Goal: Navigation & Orientation: Find specific page/section

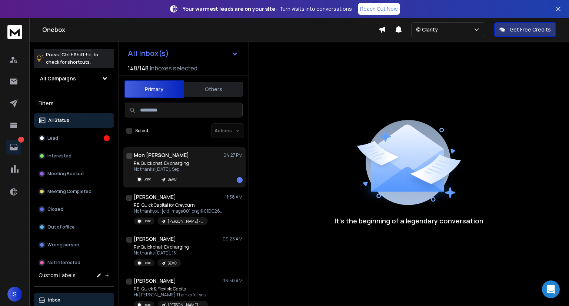
click at [165, 168] on p "No thanks [DATE], Sep" at bounding box center [161, 169] width 55 height 6
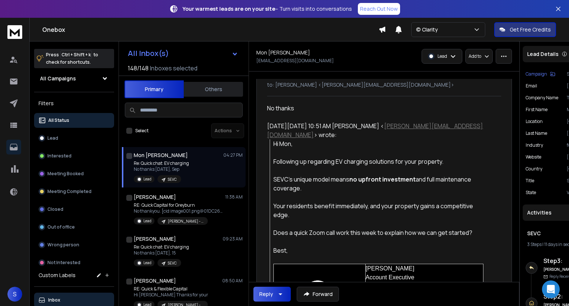
scroll to position [29, 0]
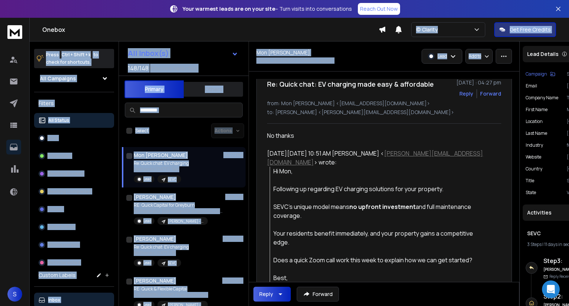
drag, startPoint x: 263, startPoint y: 88, endPoint x: 228, endPoint y: 24, distance: 72.7
click at [228, 24] on div "Onebox © Clarity Get Free Credits Press Ctrl + Shift + k to check for shortcuts…" at bounding box center [284, 183] width 569 height 330
click at [228, 24] on div "Onebox © Clarity Get Free Credits" at bounding box center [284, 30] width 569 height 24
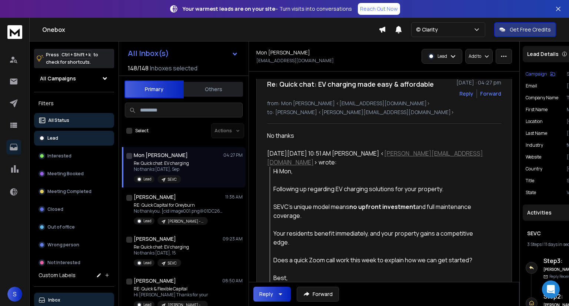
click at [43, 137] on span at bounding box center [42, 138] width 7 height 7
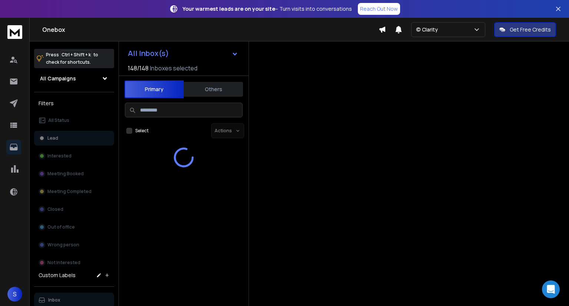
scroll to position [0, 0]
